Goal: Task Accomplishment & Management: Manage account settings

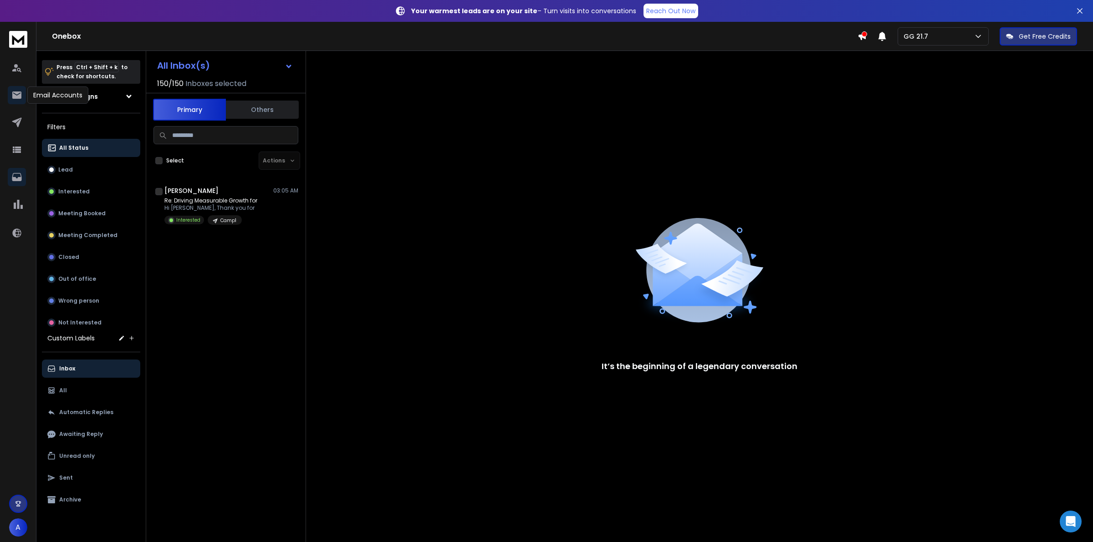
click at [12, 94] on icon at bounding box center [16, 95] width 11 height 11
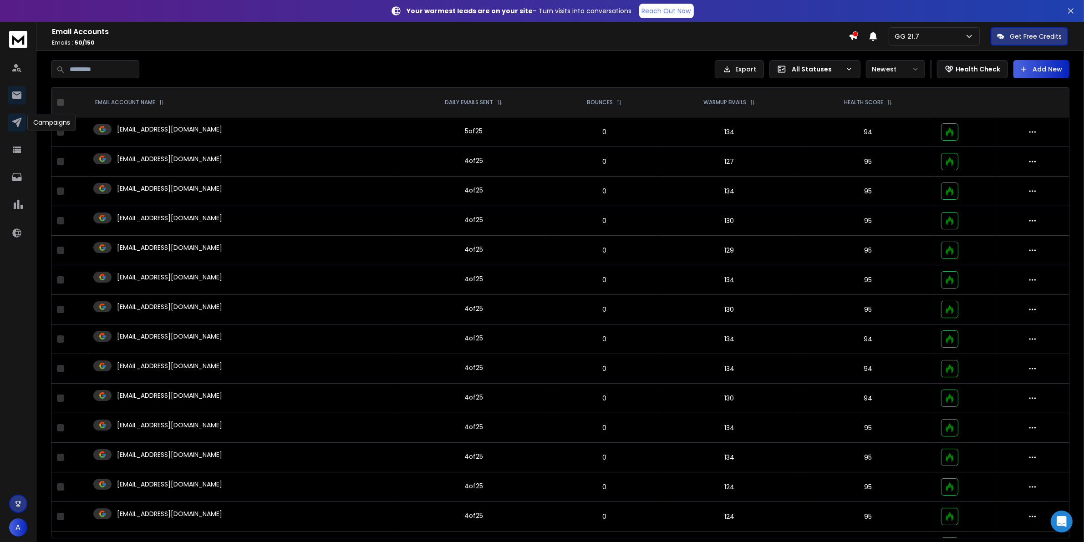
click at [21, 126] on icon at bounding box center [16, 122] width 11 height 11
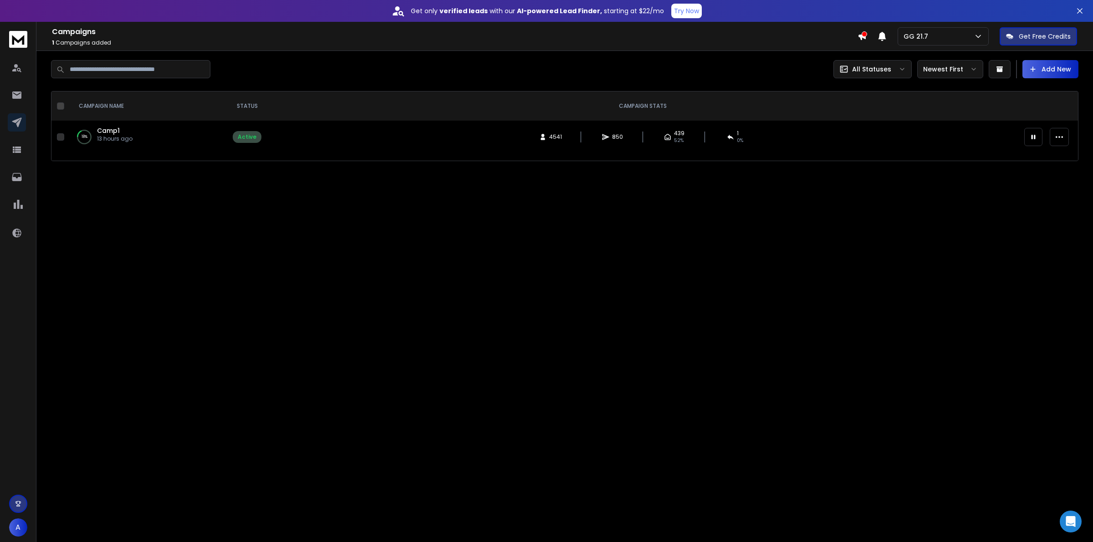
click at [510, 133] on div "4541 850 439 52 % 1 0 %" at bounding box center [642, 137] width 741 height 15
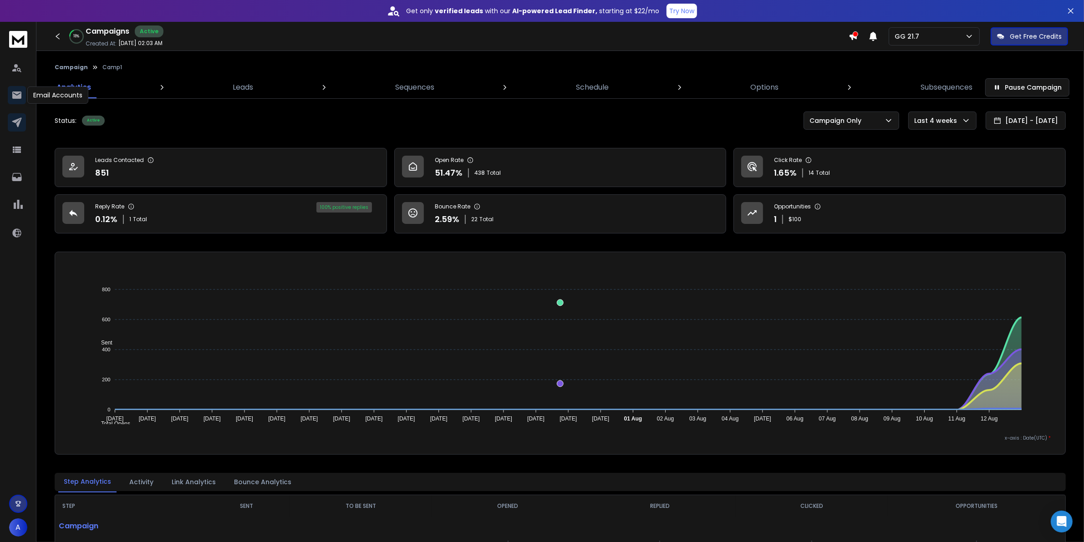
click at [16, 92] on icon at bounding box center [16, 95] width 9 height 7
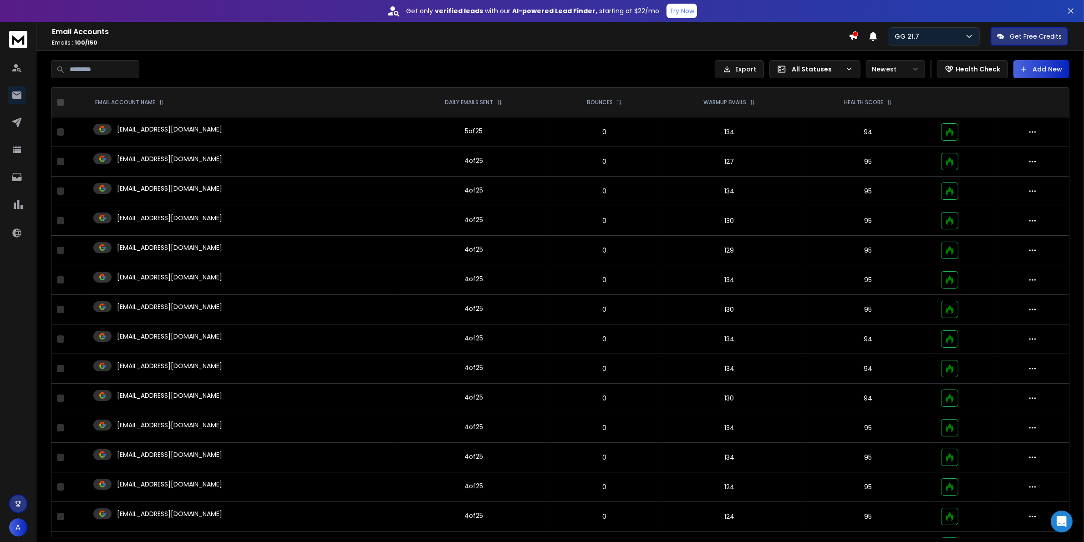
click at [925, 32] on div "GG 21.7" at bounding box center [934, 36] width 79 height 9
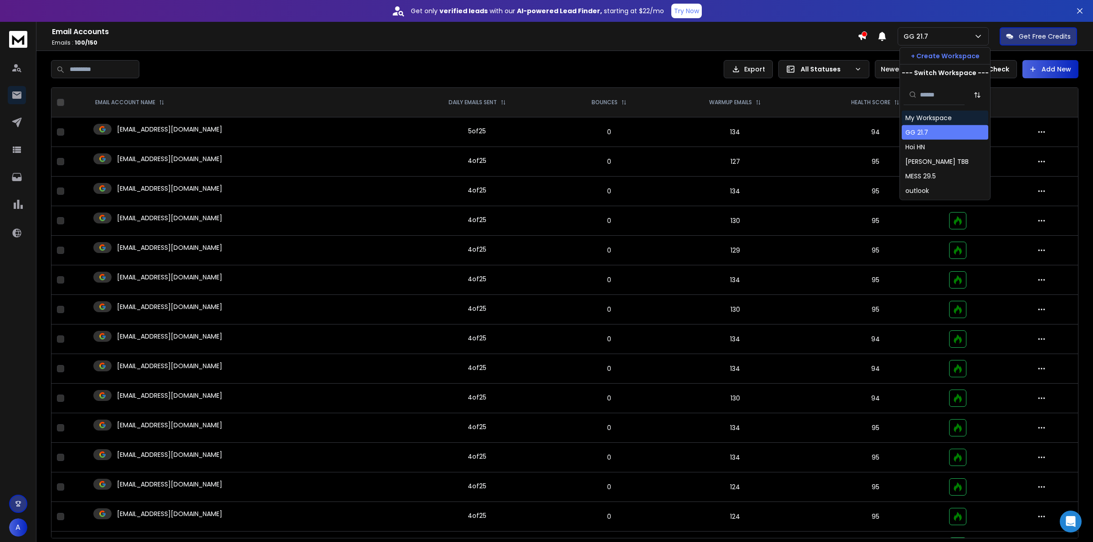
click at [922, 117] on div "My Workspace" at bounding box center [928, 117] width 46 height 9
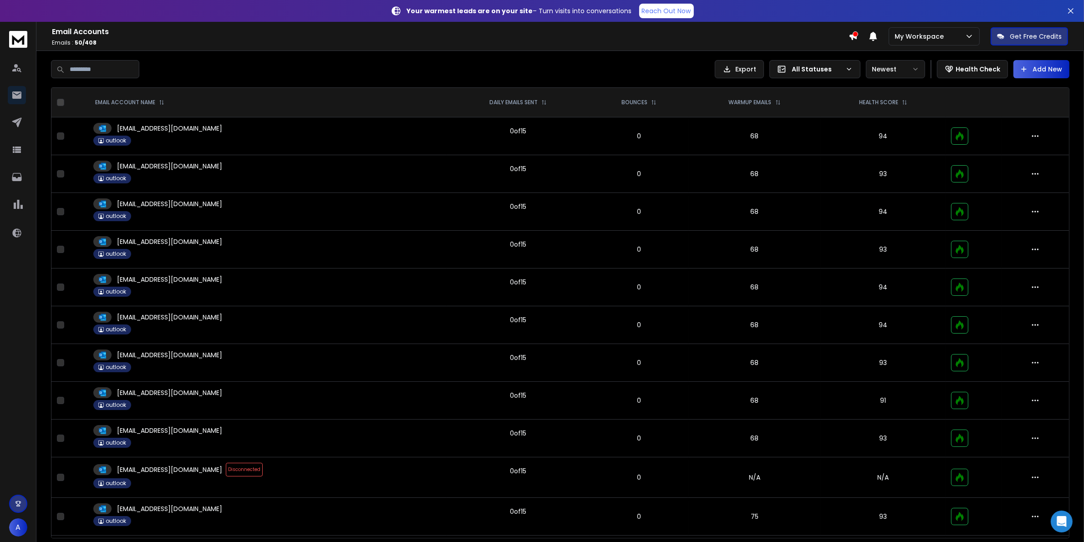
click at [824, 69] on p "All Statuses" at bounding box center [817, 69] width 50 height 9
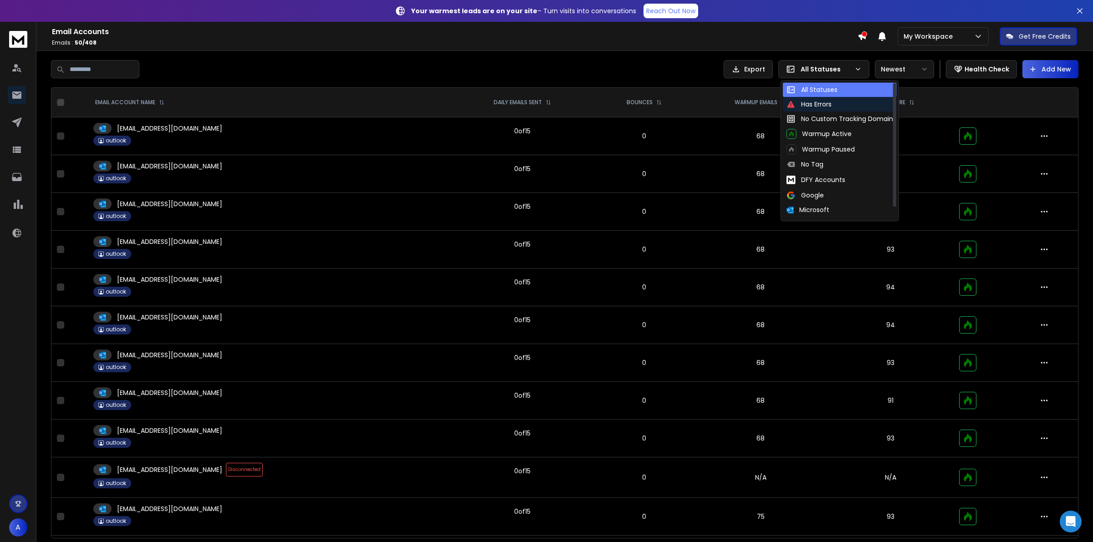
click at [805, 101] on div "Has Errors" at bounding box center [808, 104] width 45 height 9
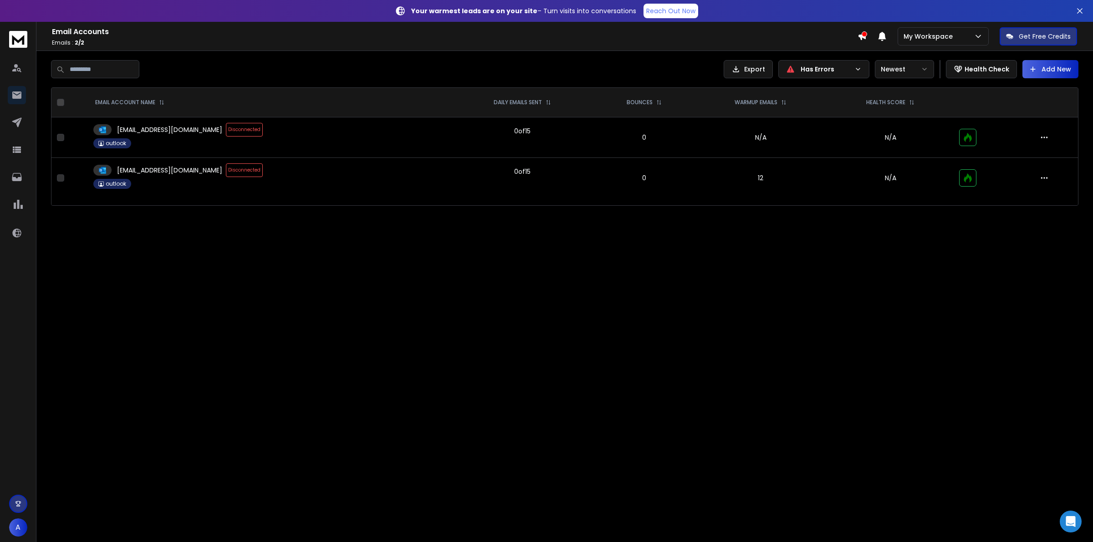
click at [179, 134] on p "[EMAIL_ADDRESS][DOMAIN_NAME]" at bounding box center [169, 129] width 105 height 9
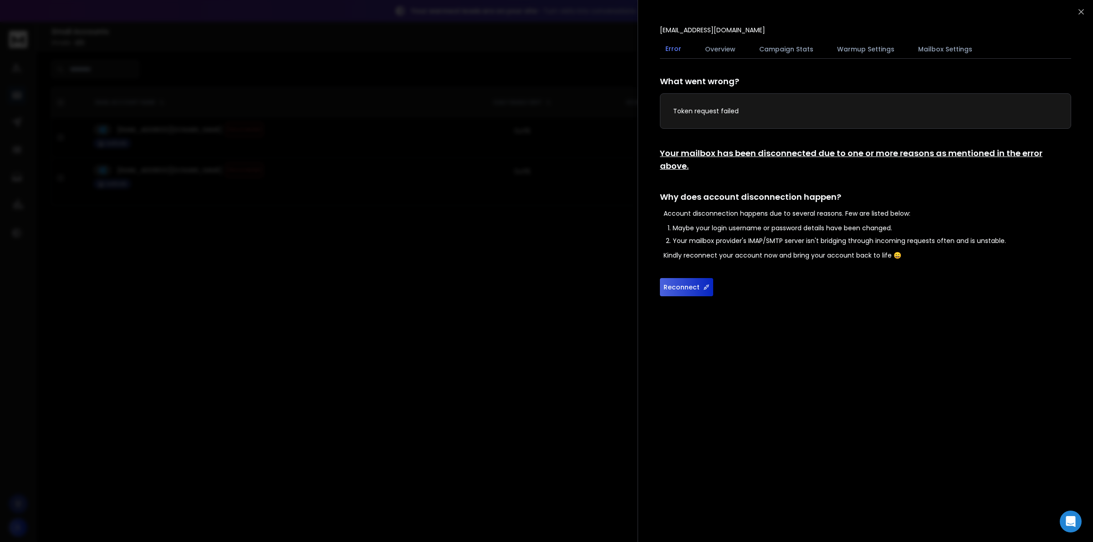
click at [683, 278] on button "Reconnect" at bounding box center [686, 287] width 53 height 18
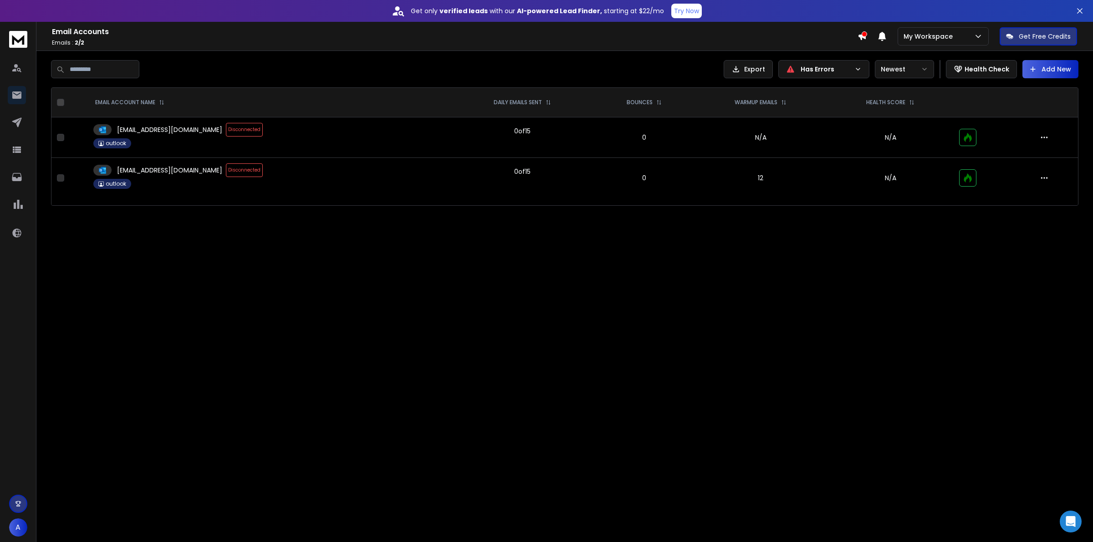
click at [167, 137] on td "[EMAIL_ADDRESS][DOMAIN_NAME] Disconnected outlook" at bounding box center [269, 137] width 362 height 41
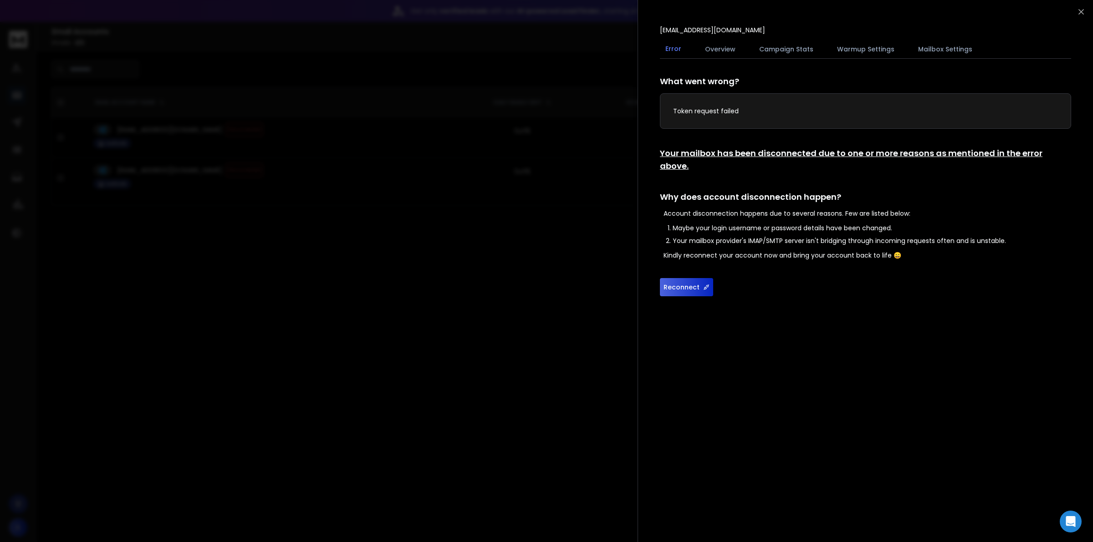
click at [666, 278] on button "Reconnect" at bounding box center [686, 287] width 53 height 18
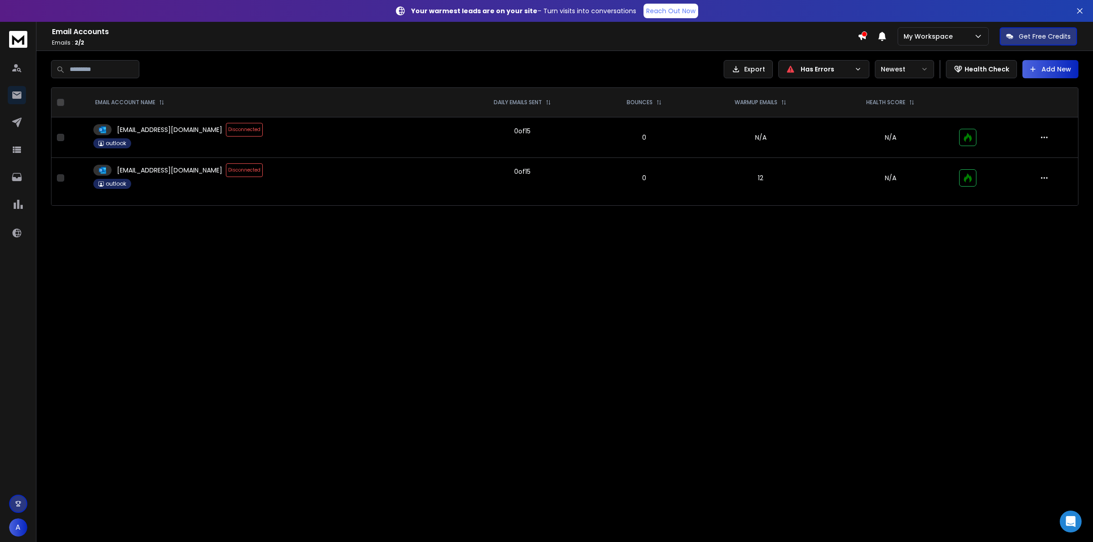
click at [151, 173] on p "[EMAIL_ADDRESS][DOMAIN_NAME]" at bounding box center [169, 170] width 105 height 9
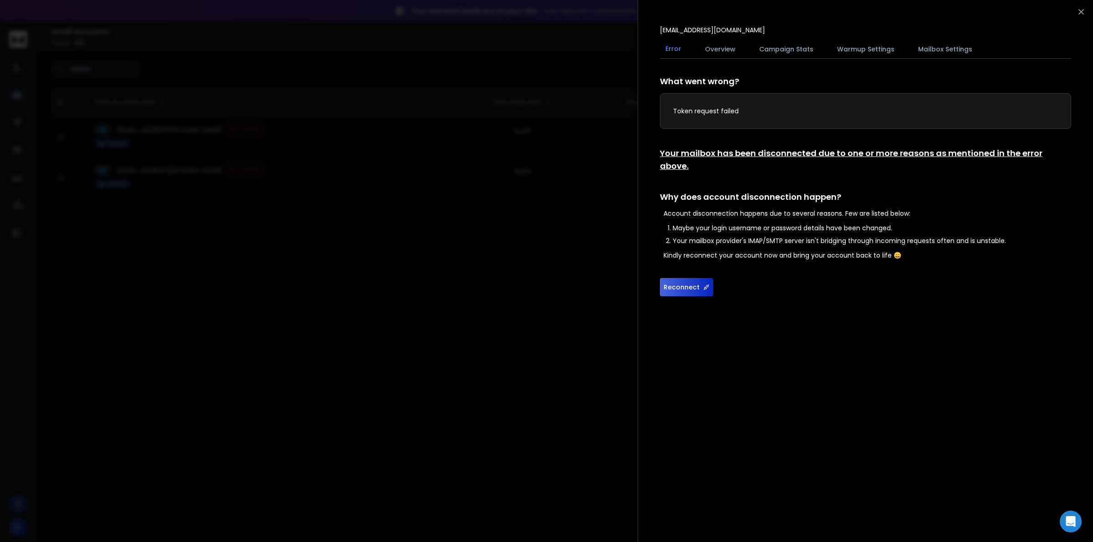
click at [693, 278] on button "Reconnect" at bounding box center [686, 287] width 53 height 18
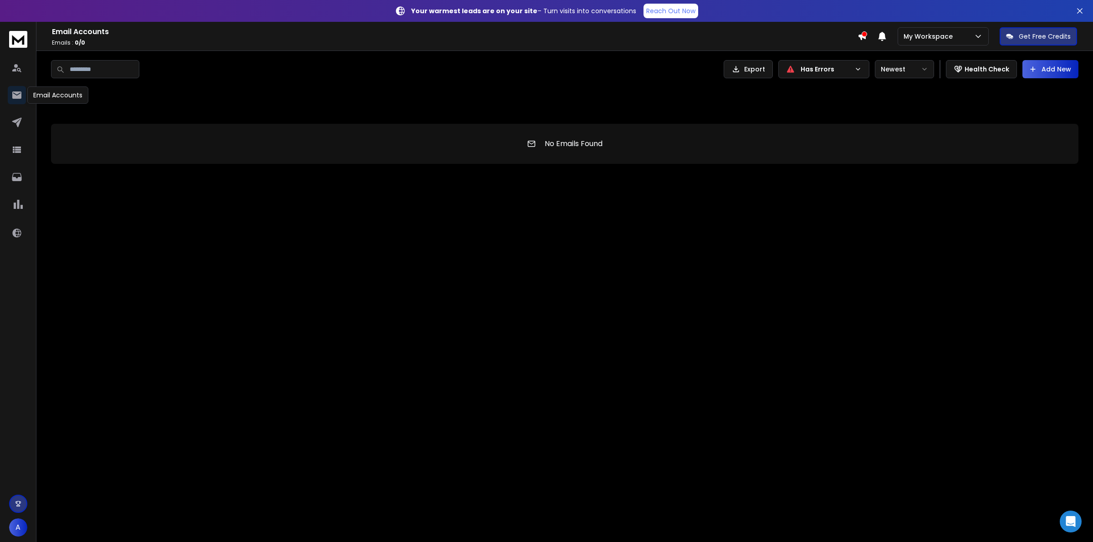
click at [14, 91] on icon at bounding box center [16, 95] width 11 height 11
click at [857, 66] on icon at bounding box center [857, 69] width 7 height 7
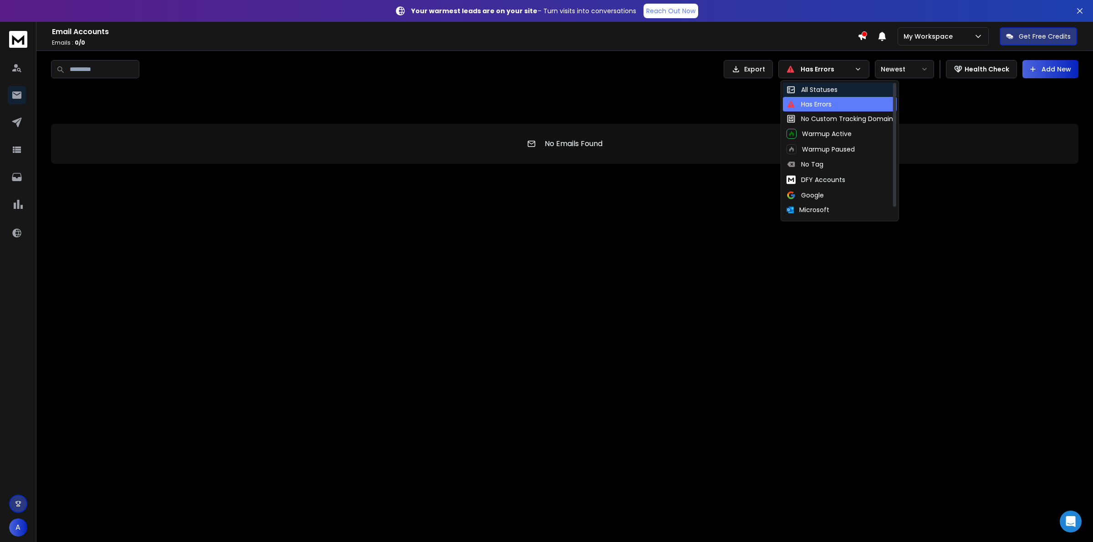
click at [811, 90] on div "All Statuses" at bounding box center [811, 89] width 51 height 9
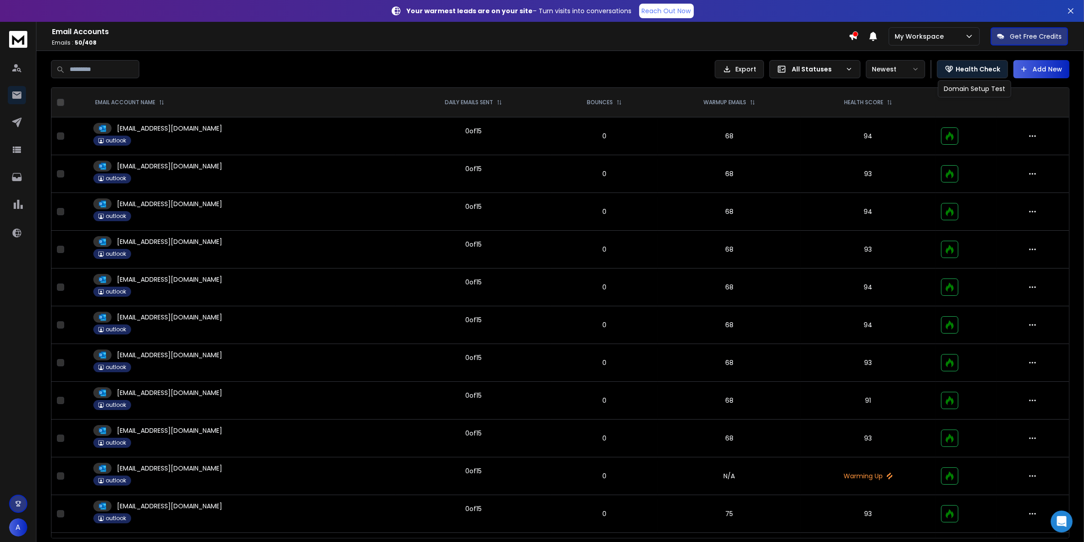
click at [991, 67] on p "Health Check" at bounding box center [978, 69] width 45 height 9
click at [964, 36] on div "My Workspace" at bounding box center [934, 36] width 79 height 9
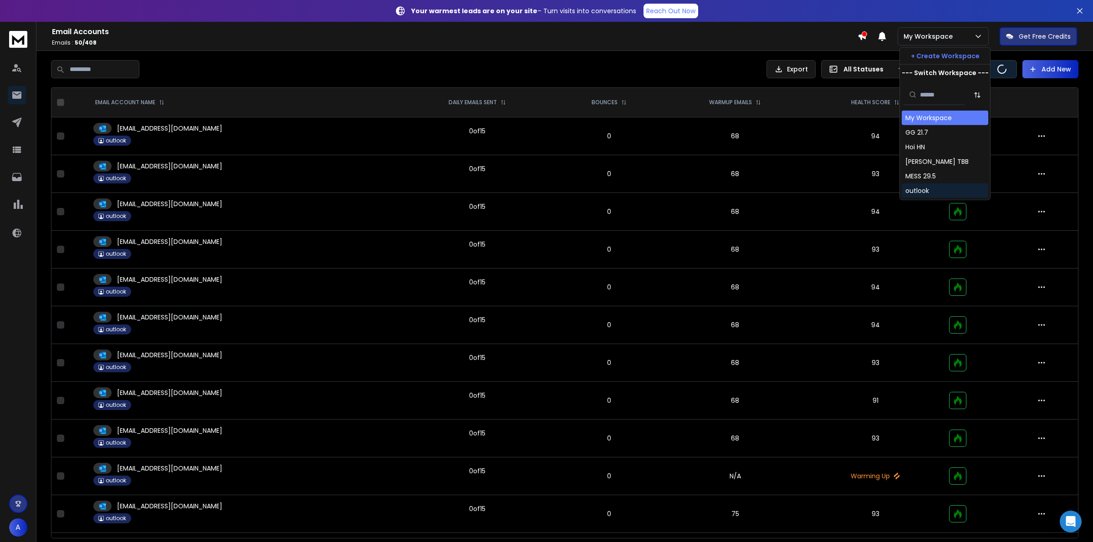
click at [922, 190] on div "outlook" at bounding box center [917, 190] width 24 height 9
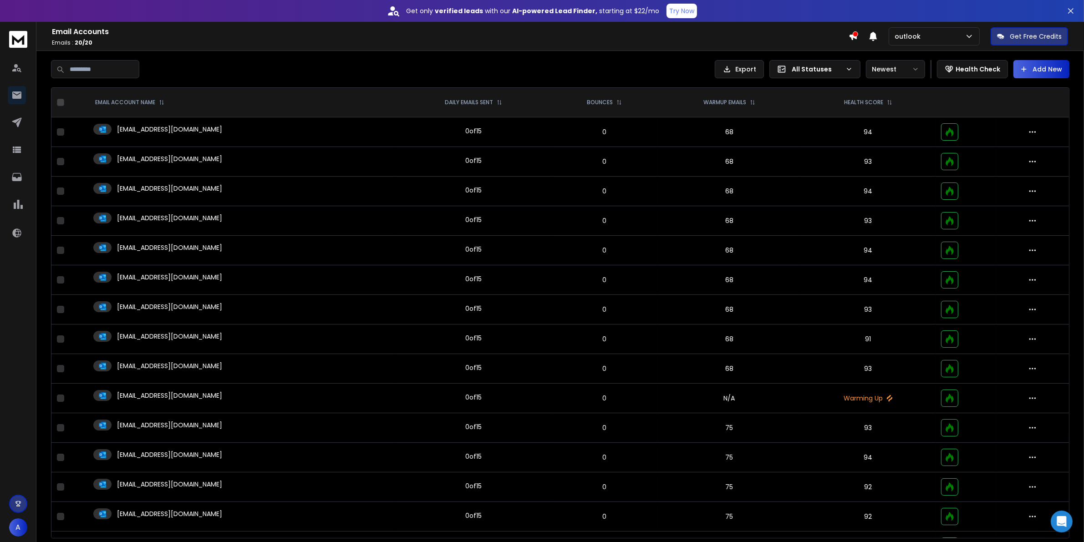
click at [884, 103] on div "HEALTH SCORE" at bounding box center [868, 102] width 121 height 7
click at [888, 103] on icon at bounding box center [889, 102] width 2 height 5
click at [863, 196] on td "91" at bounding box center [868, 192] width 135 height 30
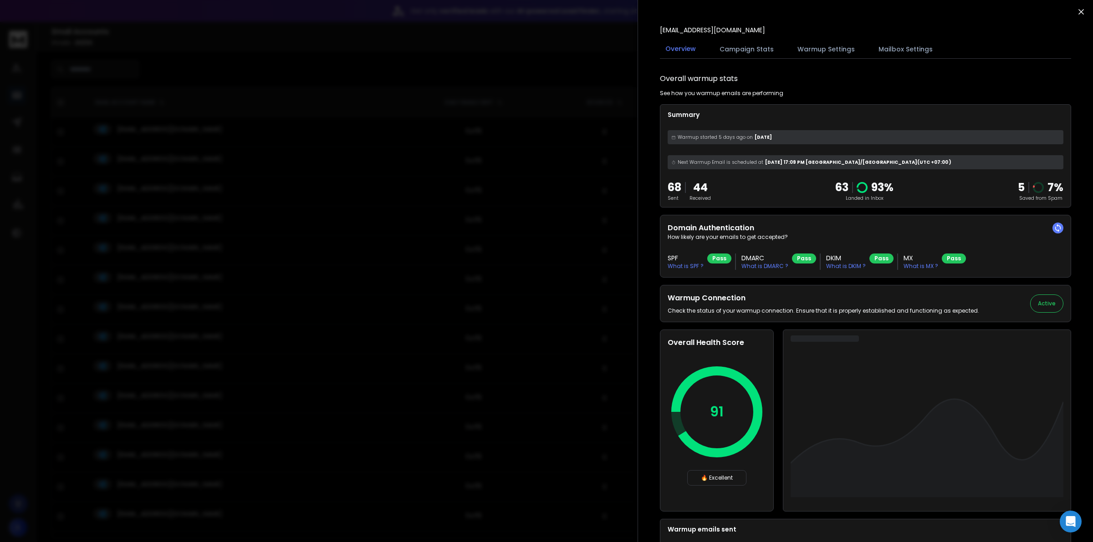
click at [1076, 13] on icon "button" at bounding box center [1080, 11] width 9 height 9
